Goal: Task Accomplishment & Management: Manage account settings

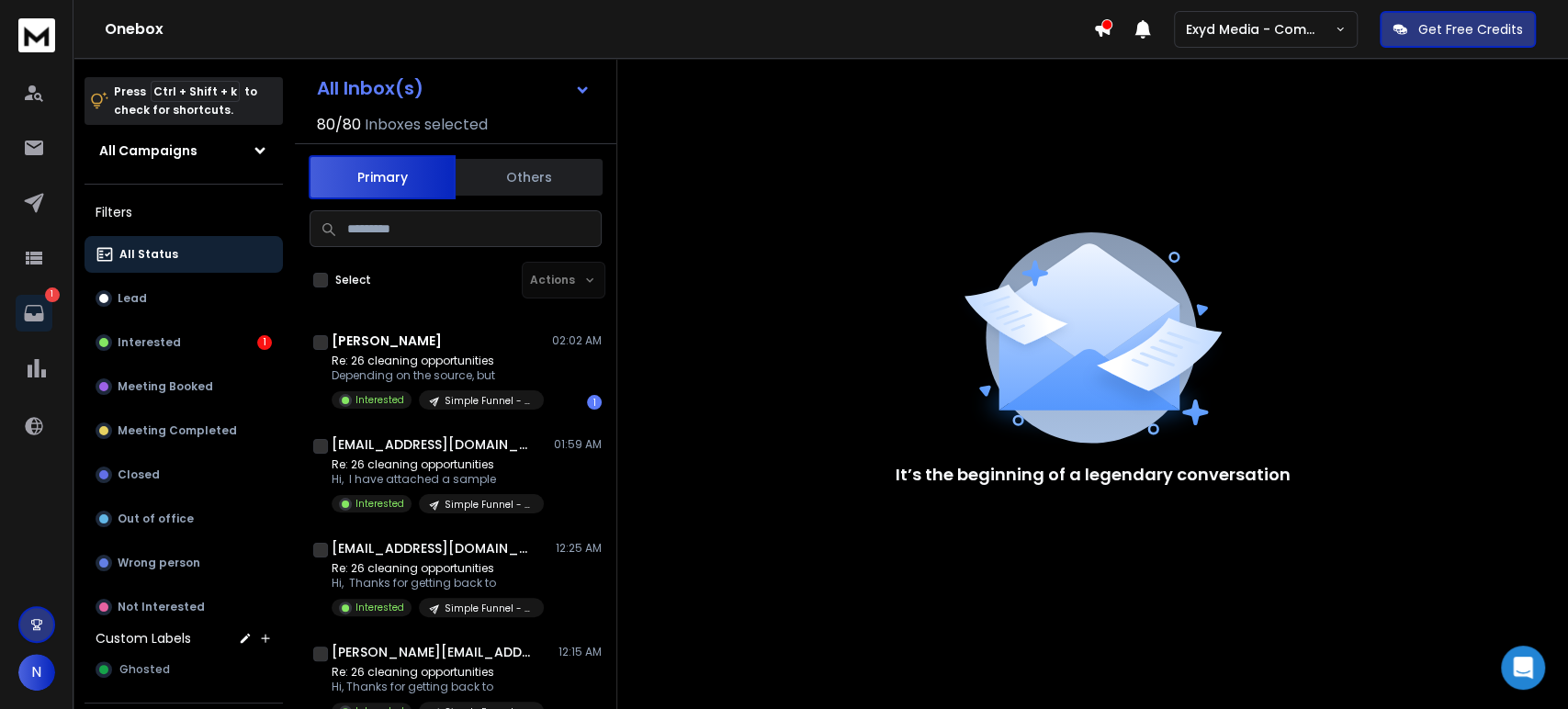
click at [547, 36] on h1 "Onebox" at bounding box center [598, 30] width 988 height 22
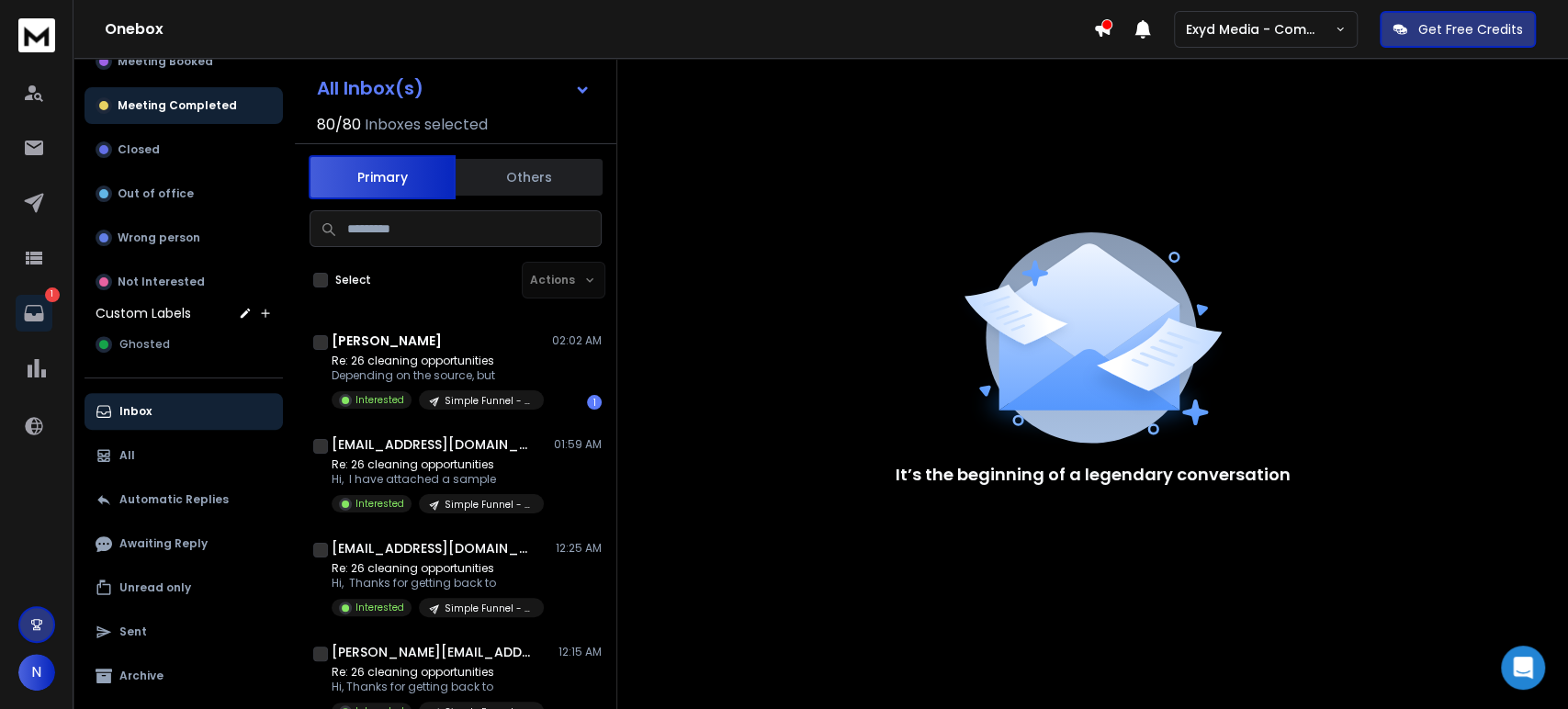
scroll to position [340, 0]
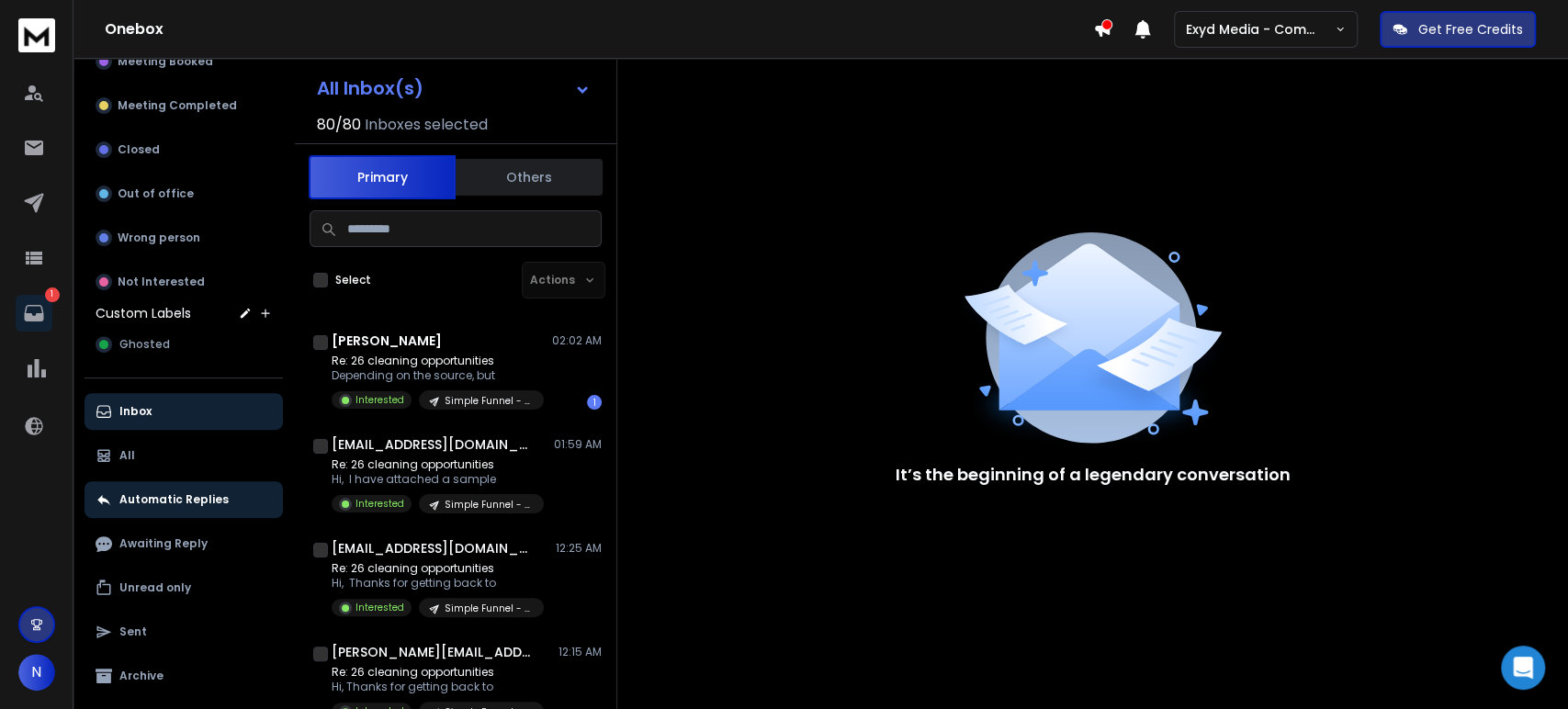
click at [186, 493] on p "Automatic Replies" at bounding box center [174, 500] width 109 height 15
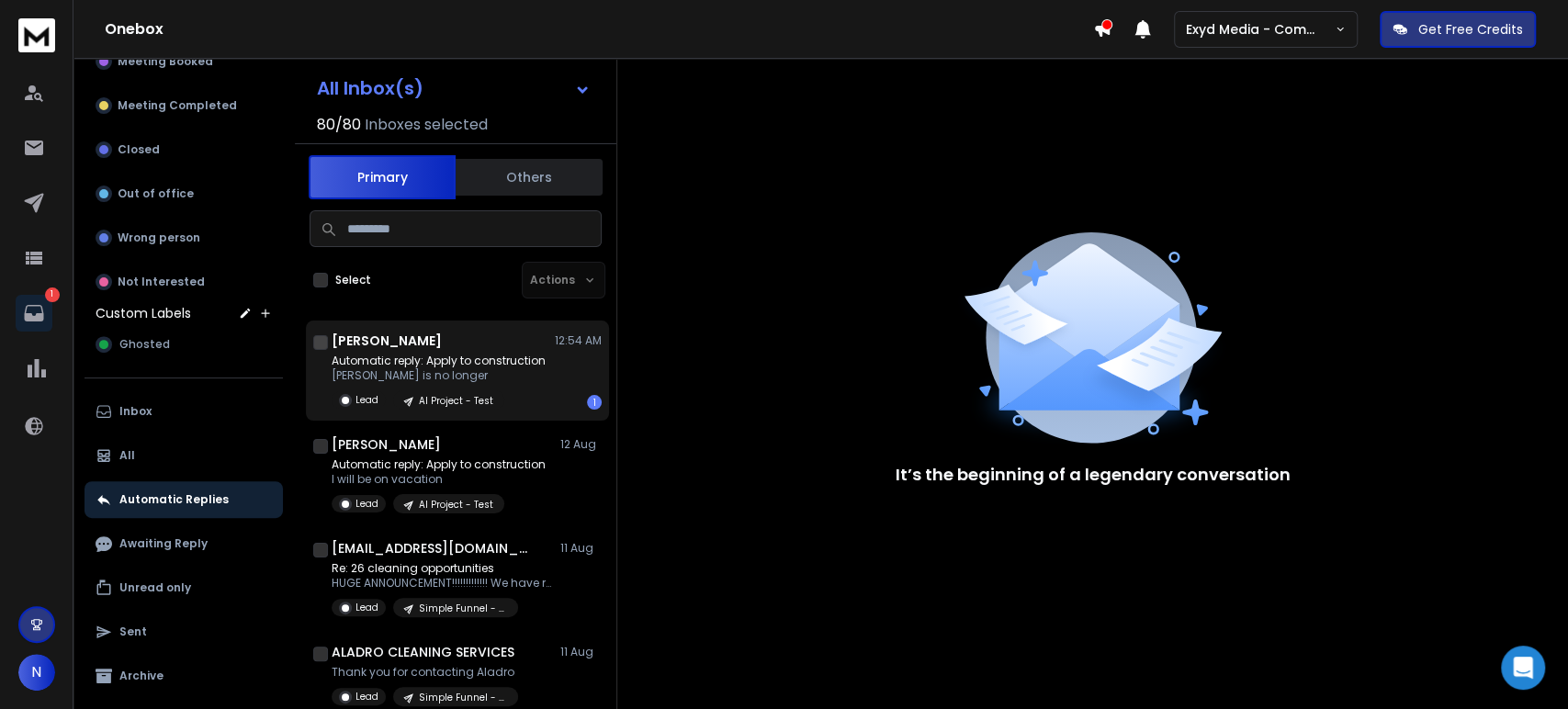
click at [451, 364] on p "Automatic reply: Apply to construction" at bounding box center [439, 361] width 214 height 15
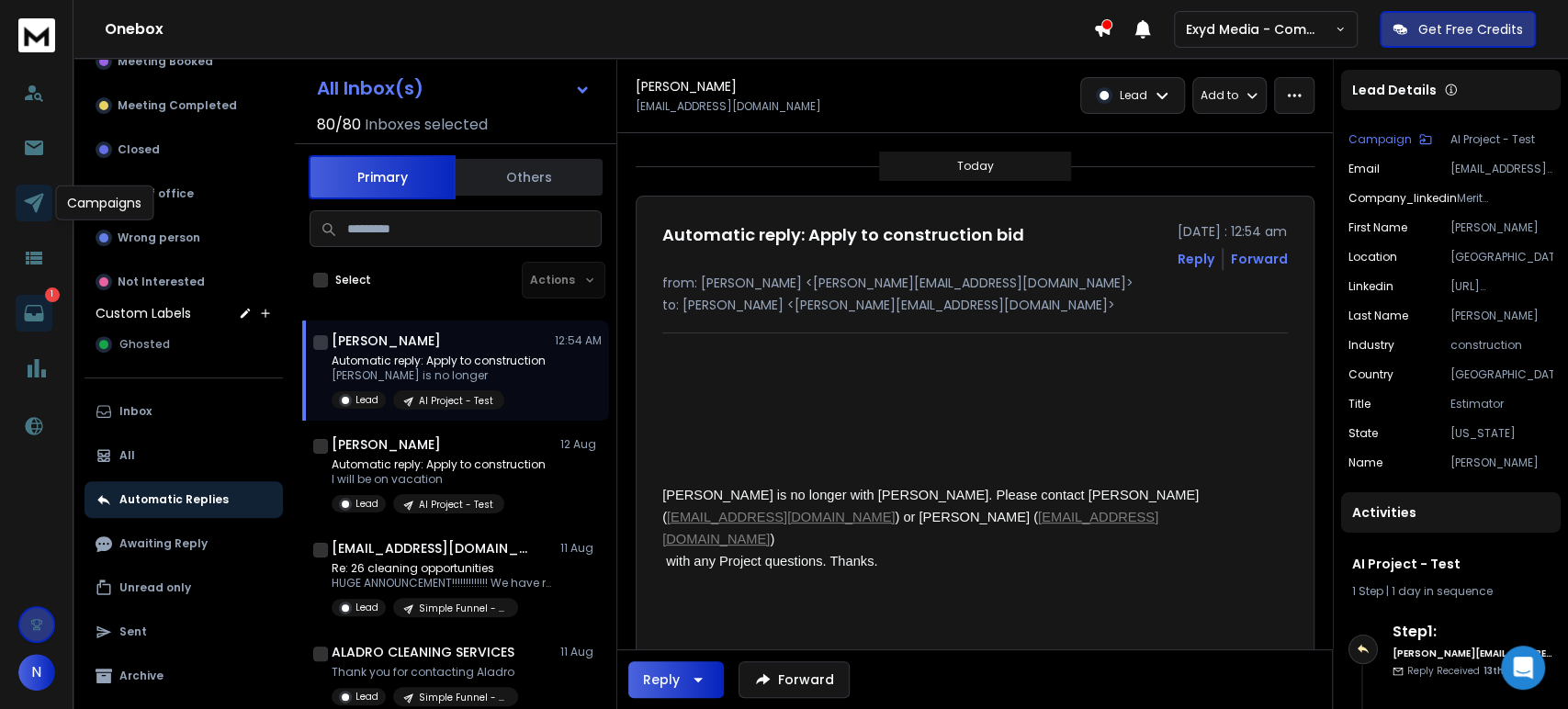
click at [32, 193] on icon at bounding box center [35, 203] width 22 height 22
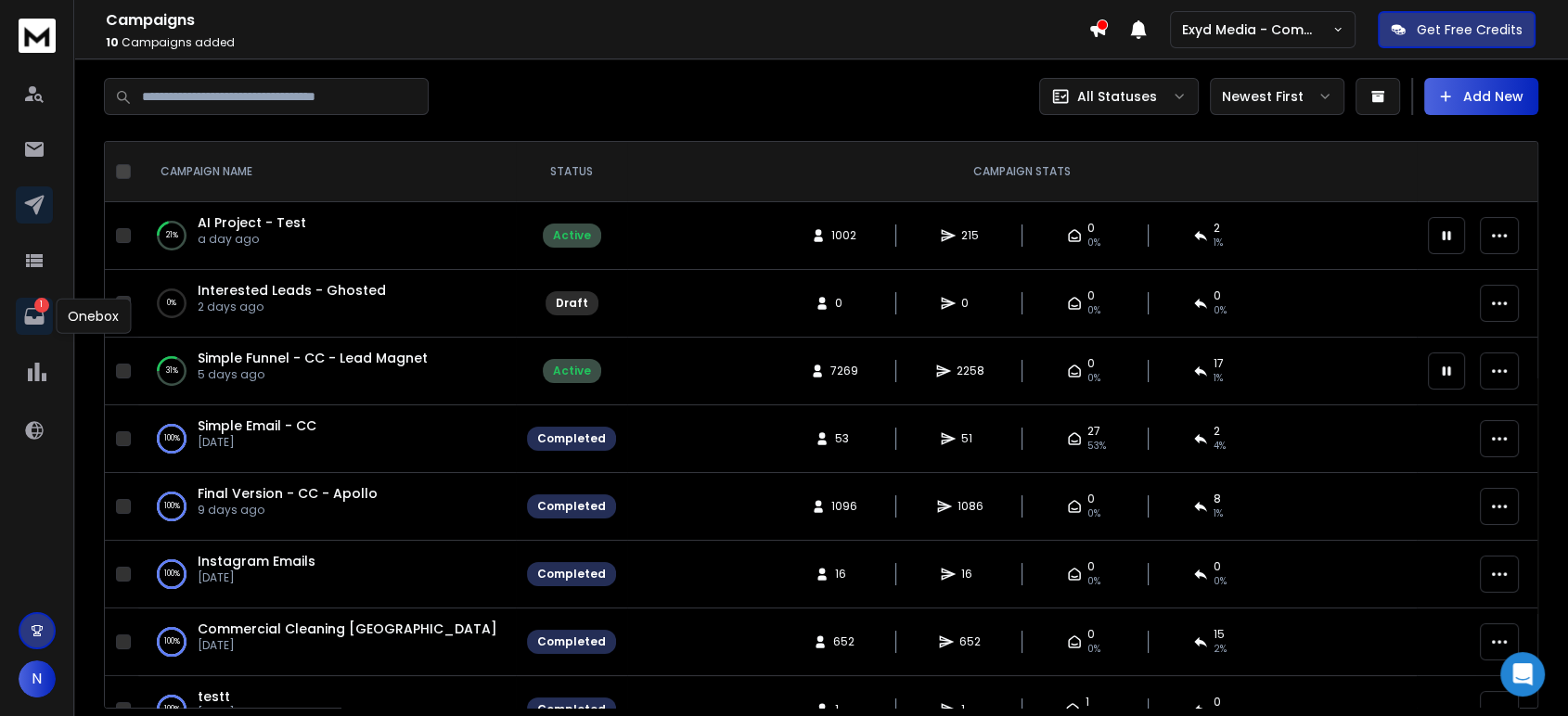
click at [30, 322] on icon at bounding box center [34, 316] width 20 height 17
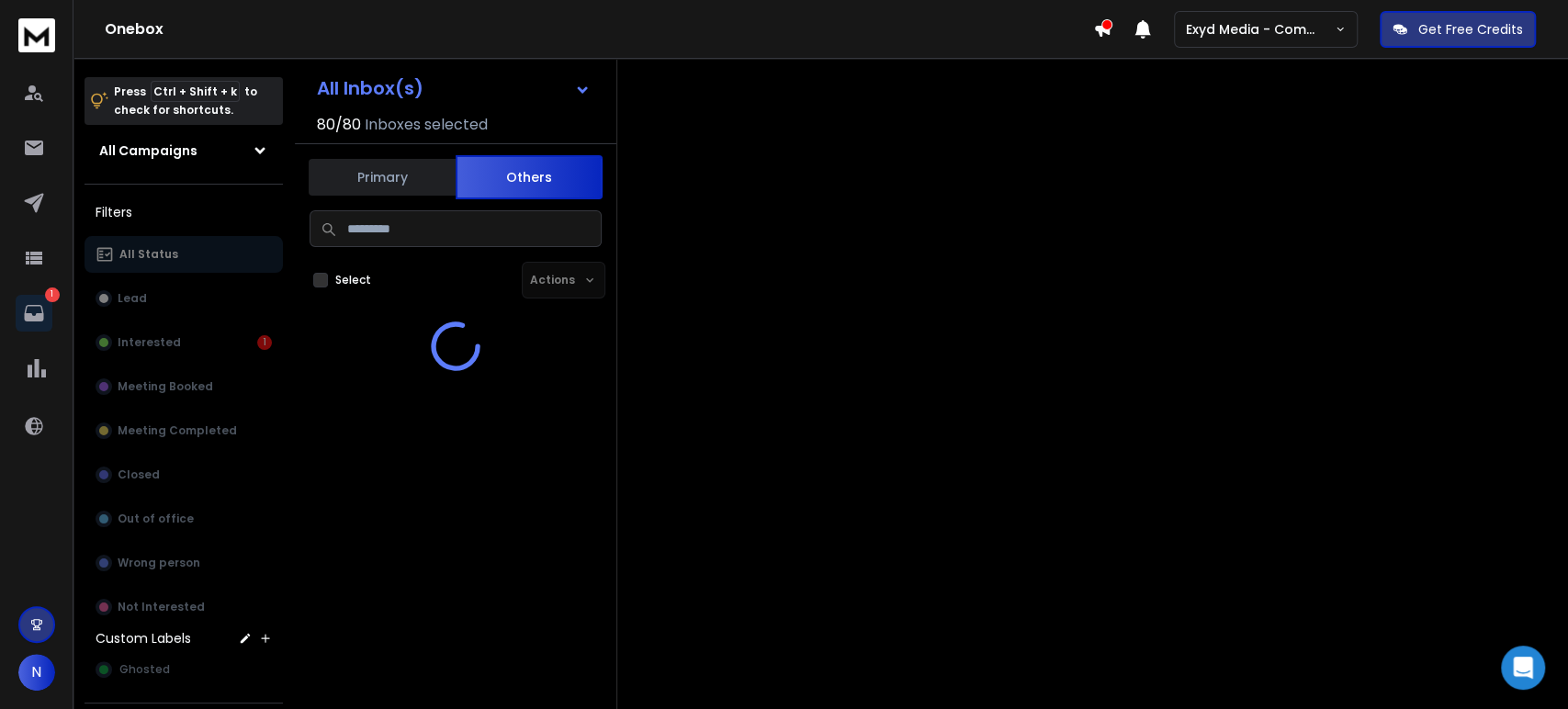
click at [514, 187] on button "Others" at bounding box center [528, 177] width 147 height 44
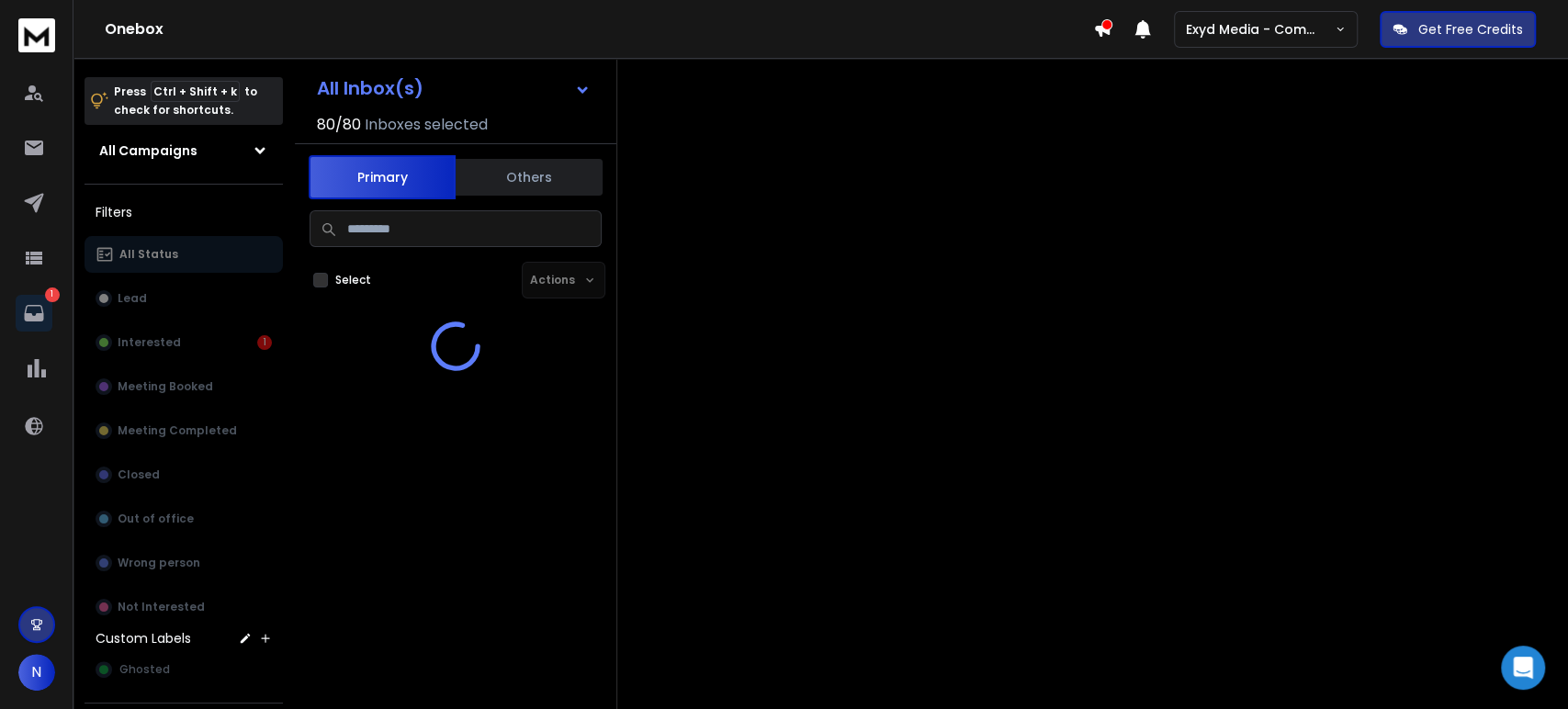
click at [390, 173] on button "Primary" at bounding box center [381, 177] width 147 height 44
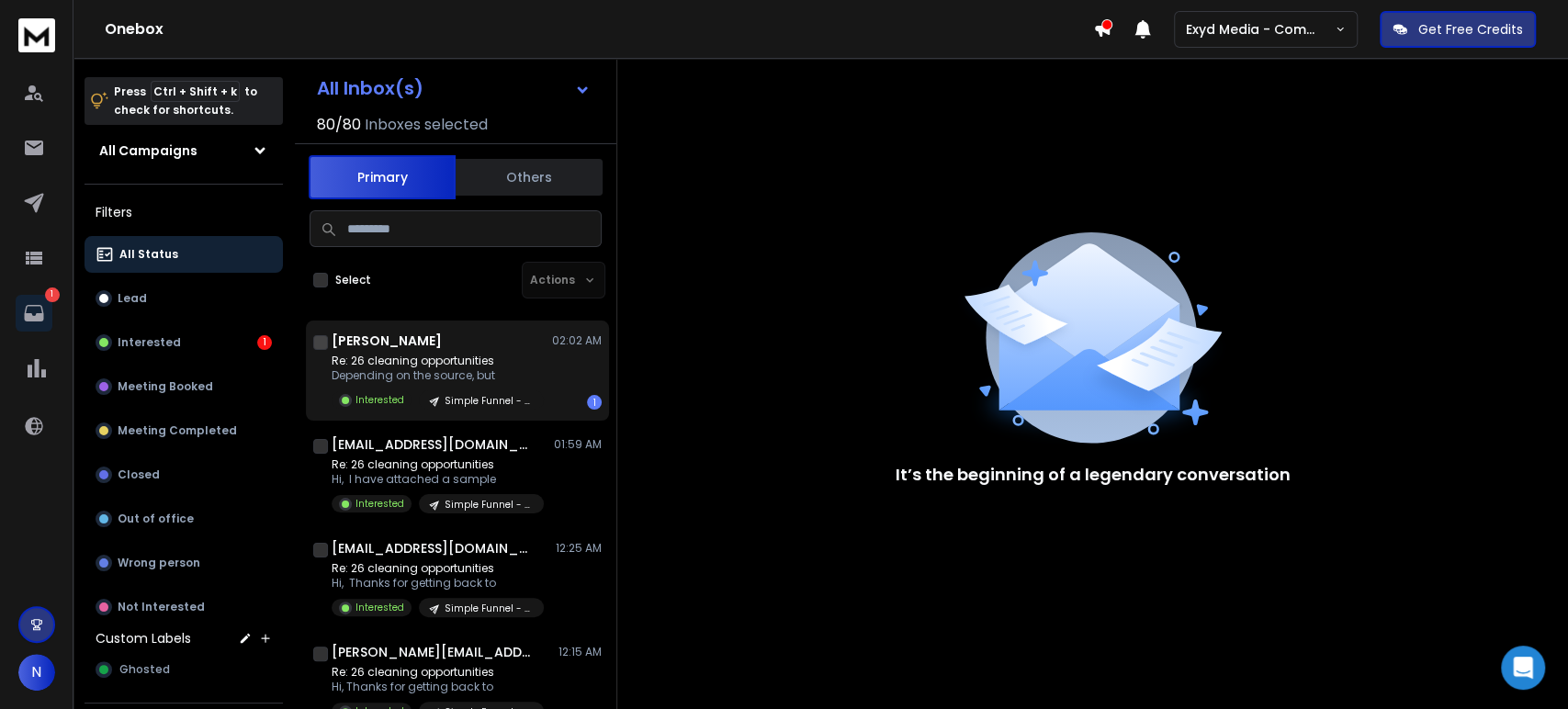
click at [459, 351] on div "matt pitcher 02:02 AM Re: 26 cleaning opportunities Depending on the source, bu…" at bounding box center [467, 370] width 270 height 78
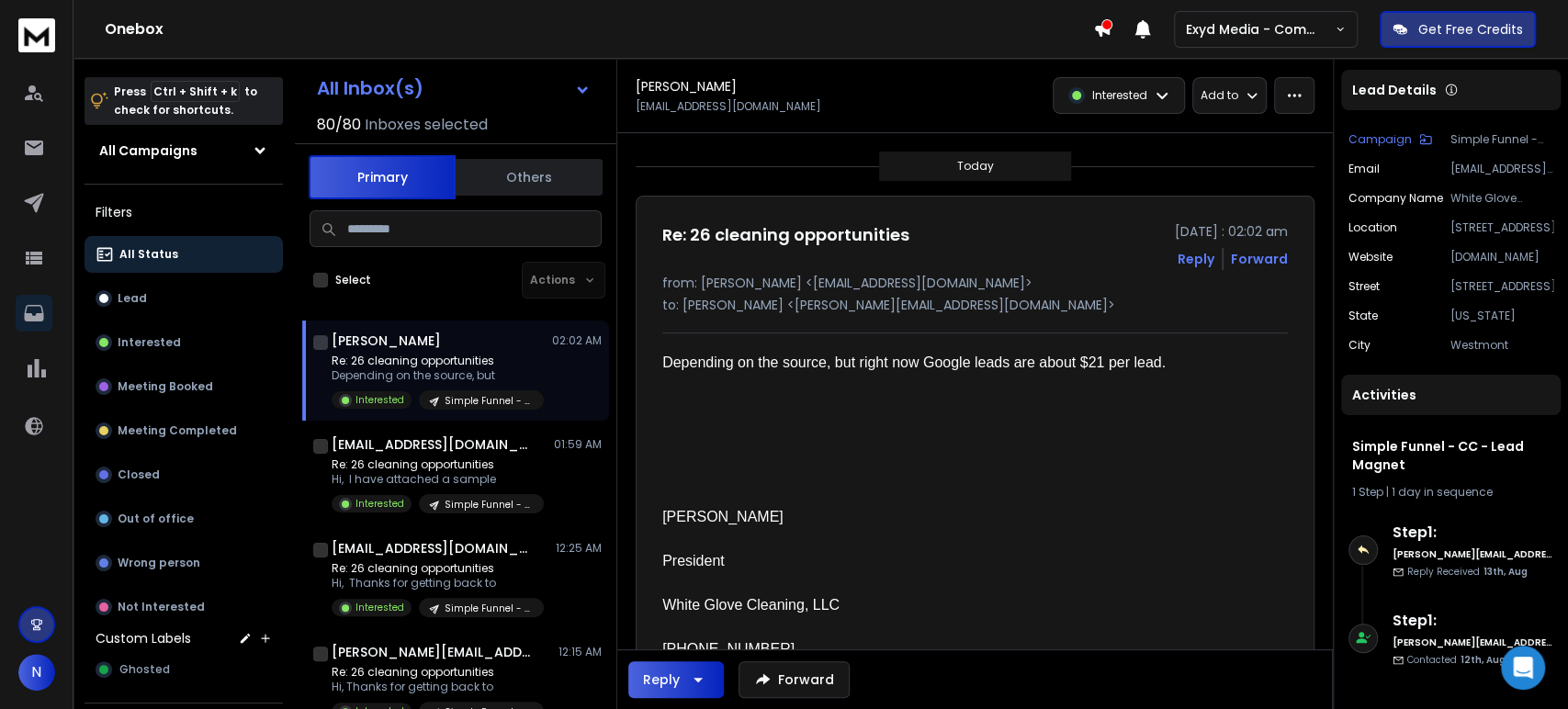
drag, startPoint x: 666, startPoint y: 386, endPoint x: 1177, endPoint y: 381, distance: 511.0
click at [1177, 374] on div "Depending on the source, but right now Google leads are about $21 per lead." at bounding box center [930, 363] width 537 height 22
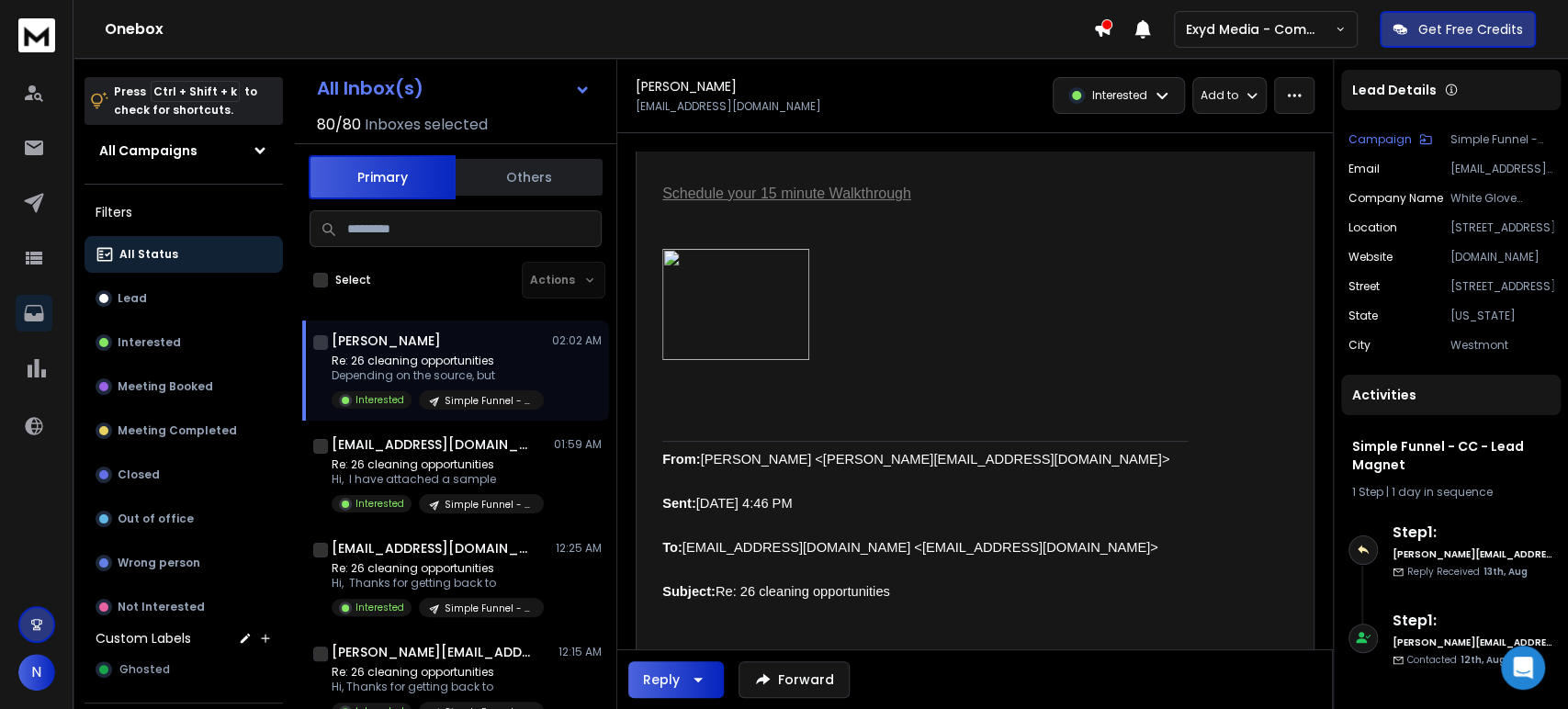
scroll to position [590, 0]
click at [1462, 343] on p "Westmont" at bounding box center [1502, 346] width 103 height 15
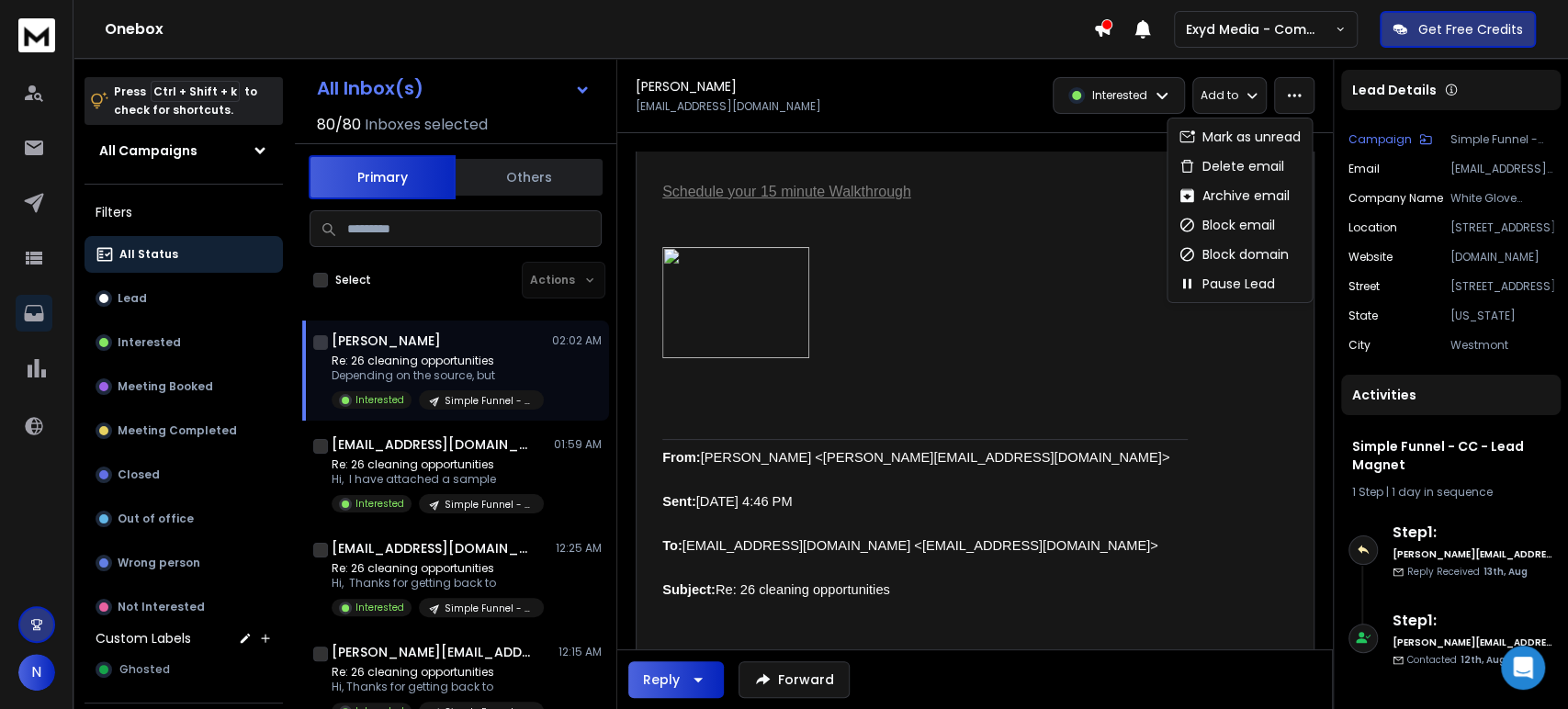
click at [1275, 94] on button "button" at bounding box center [1294, 95] width 40 height 36
click at [1252, 136] on div "Mark as unread" at bounding box center [1239, 137] width 122 height 19
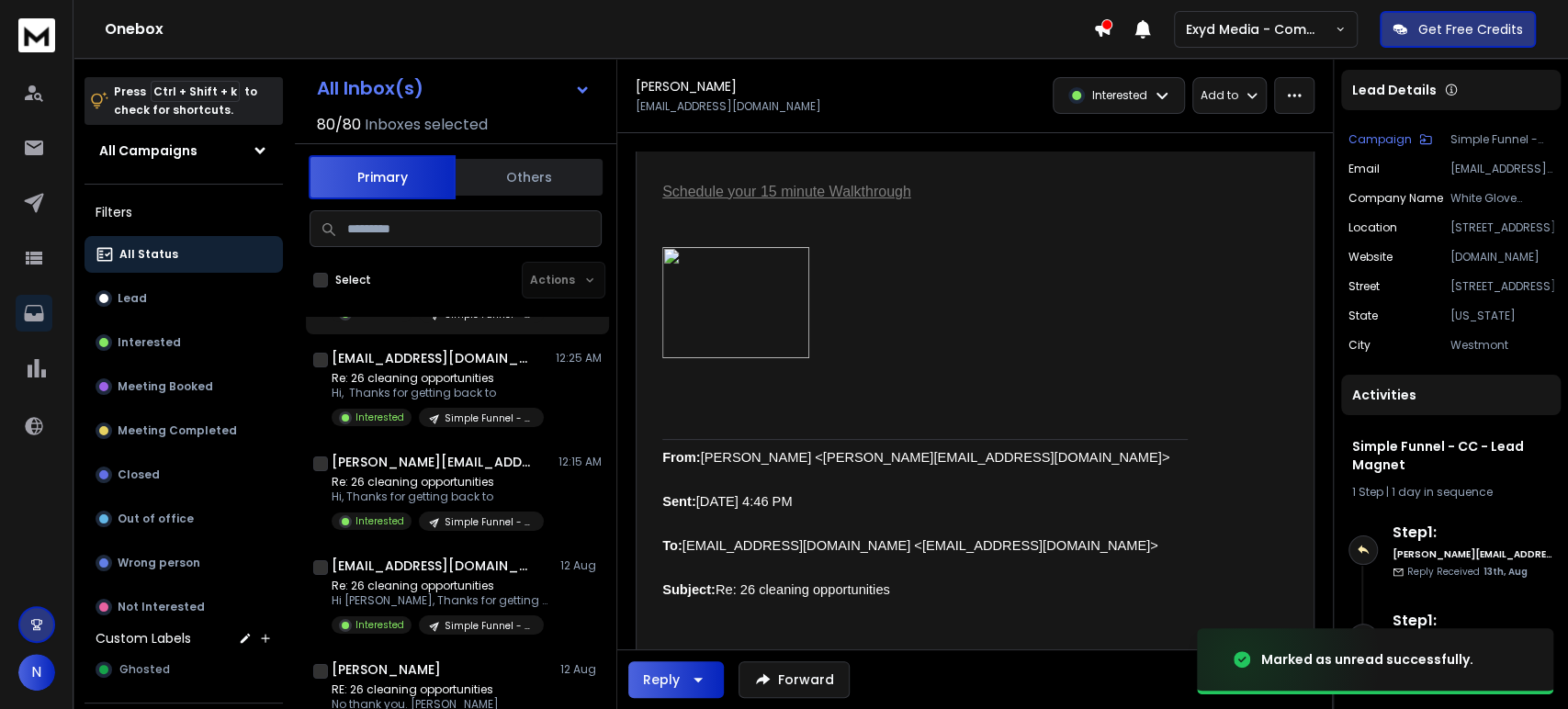
scroll to position [185, 0]
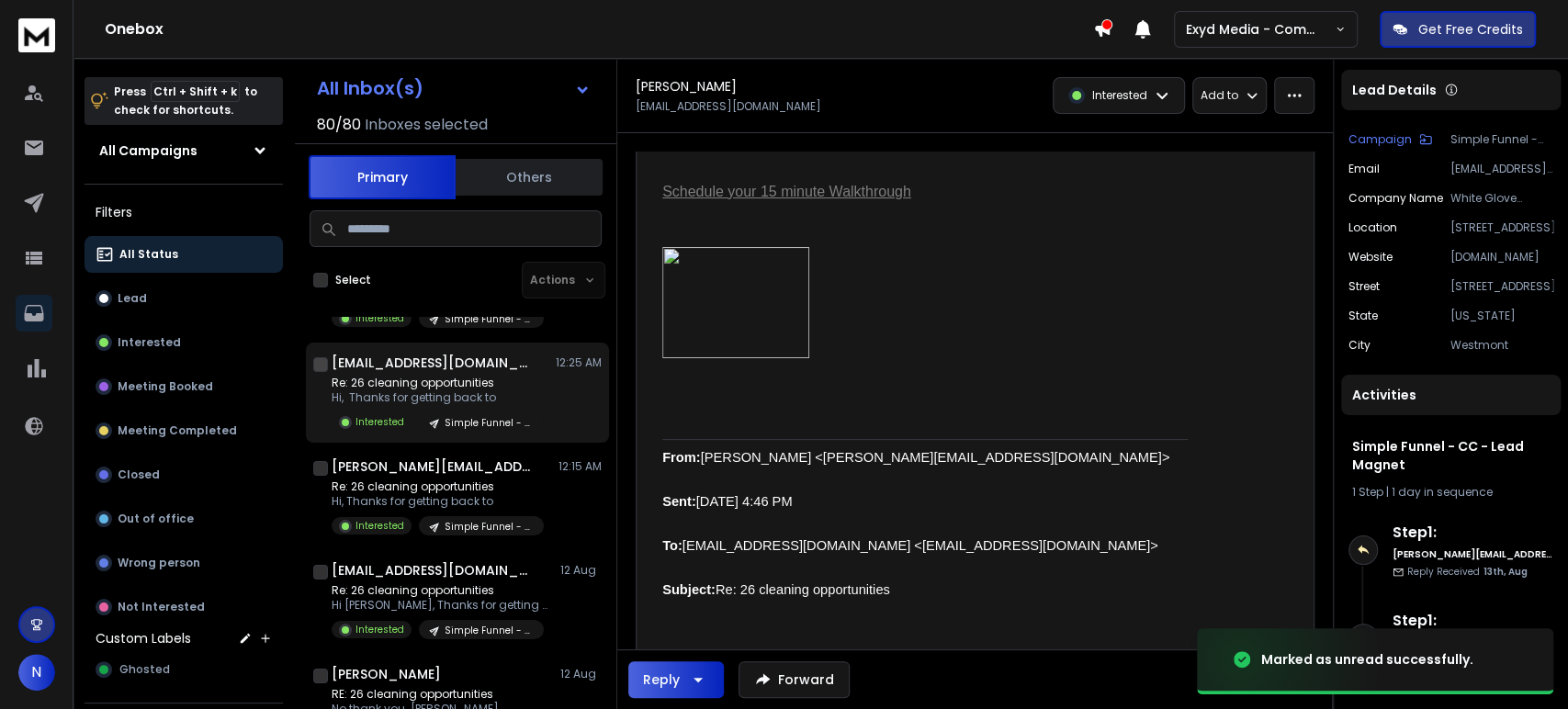
click at [515, 390] on p "Hi, Thanks for getting back to" at bounding box center [438, 398] width 212 height 15
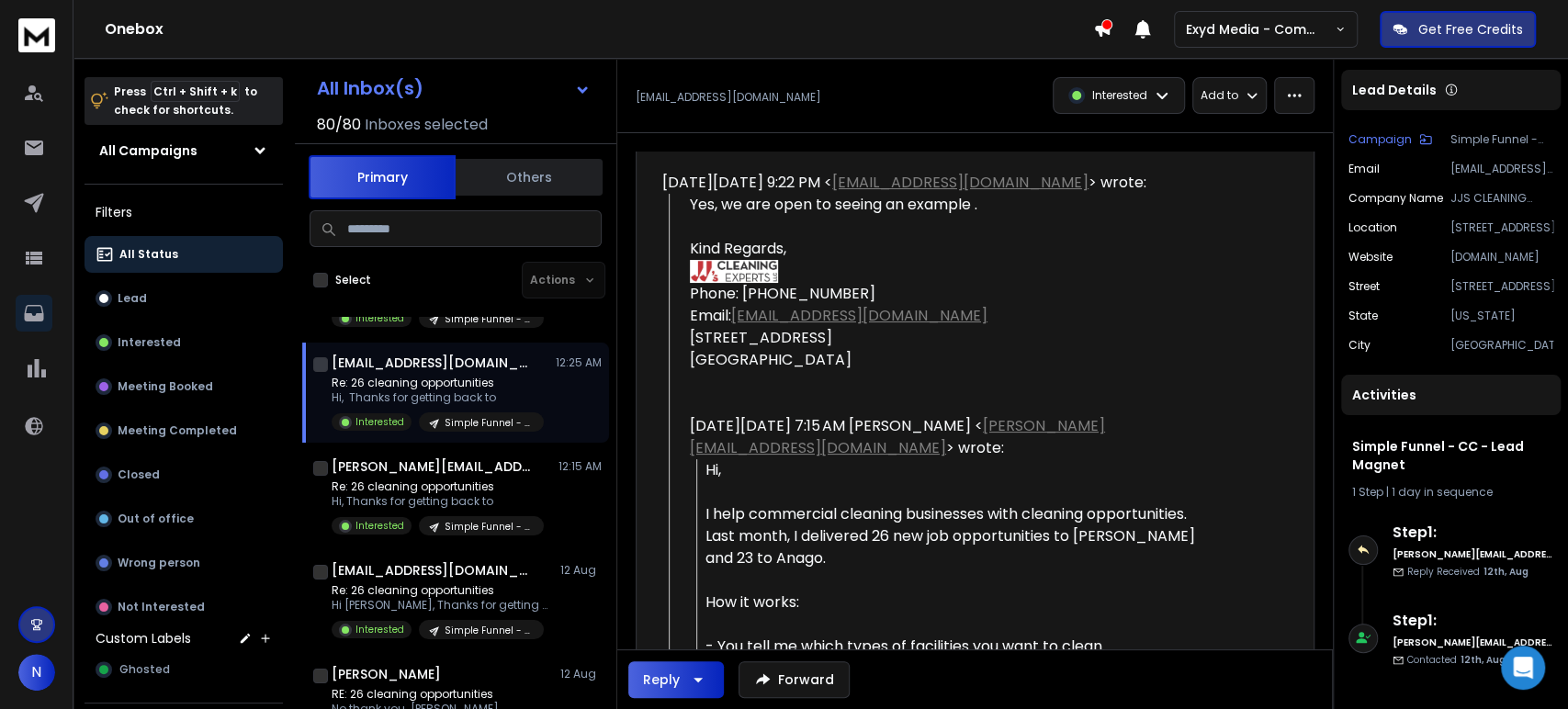
scroll to position [0, 0]
